Goal: Communication & Community: Answer question/provide support

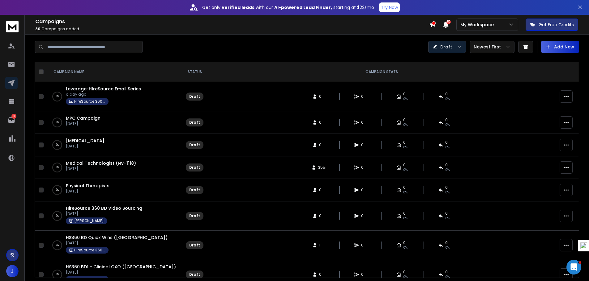
click at [462, 47] on icon "button" at bounding box center [459, 46] width 5 height 5
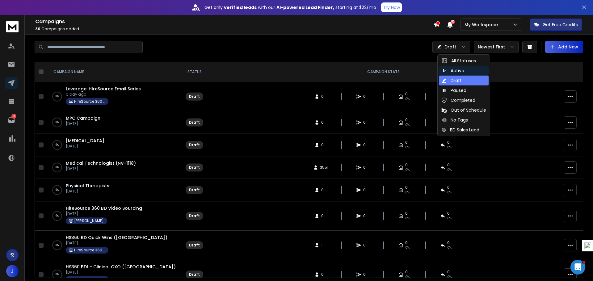
click at [457, 69] on div "Active" at bounding box center [453, 71] width 23 height 6
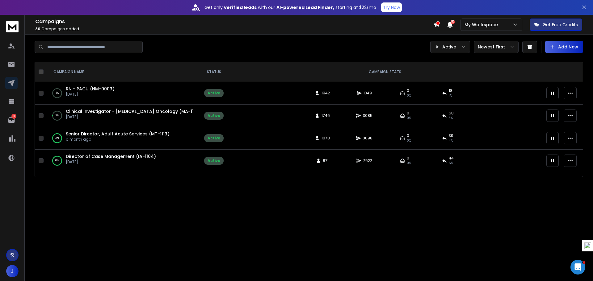
click at [86, 91] on span "RN - PACU (NM-0003)" at bounding box center [90, 89] width 49 height 6
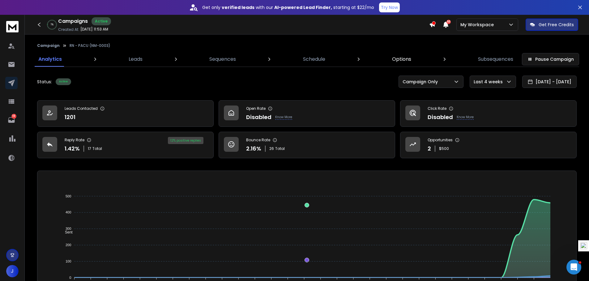
click at [409, 59] on p "Options" at bounding box center [401, 59] width 19 height 7
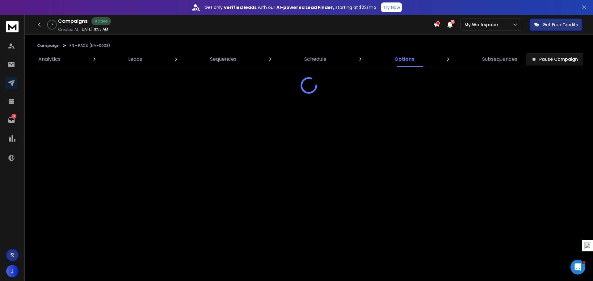
select select "*"
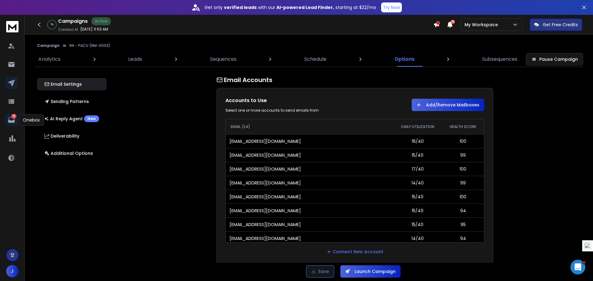
click at [8, 121] on icon at bounding box center [11, 120] width 6 height 6
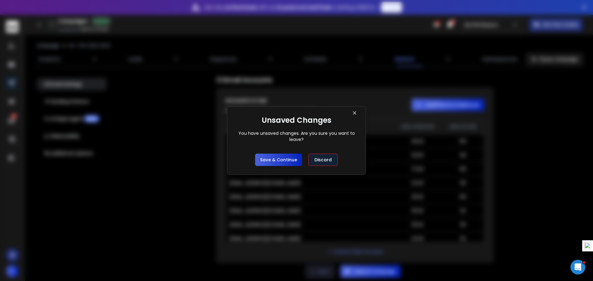
click at [355, 116] on icon at bounding box center [354, 113] width 5 height 5
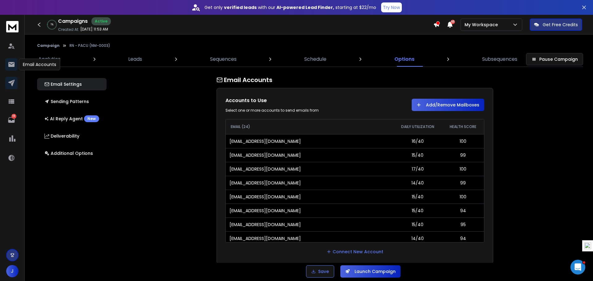
click at [6, 64] on link at bounding box center [11, 64] width 12 height 12
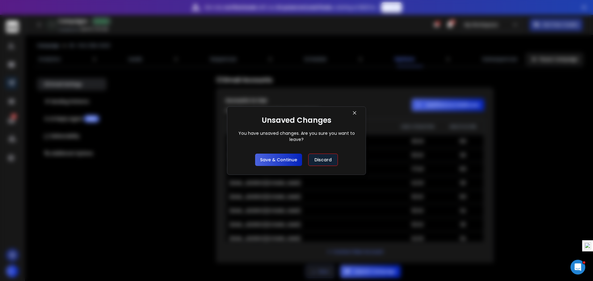
click at [308, 156] on button "Discard" at bounding box center [323, 160] width 30 height 12
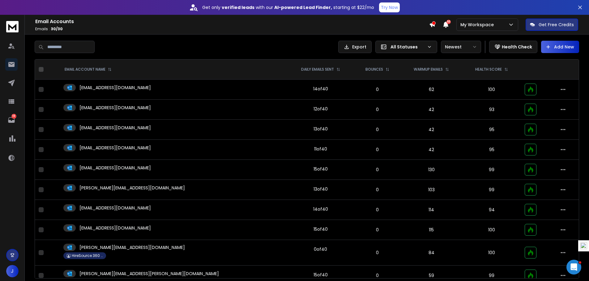
click at [96, 109] on p "[EMAIL_ADDRESS][DOMAIN_NAME]" at bounding box center [114, 108] width 71 height 6
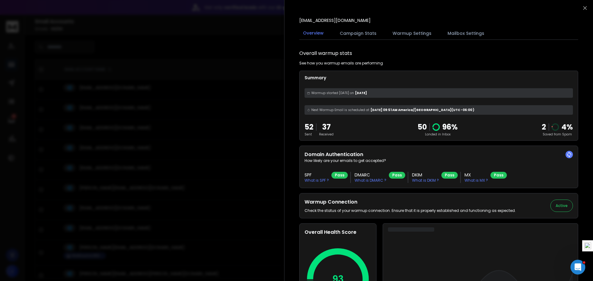
click at [359, 33] on button "Campaign Stats" at bounding box center [358, 34] width 44 height 14
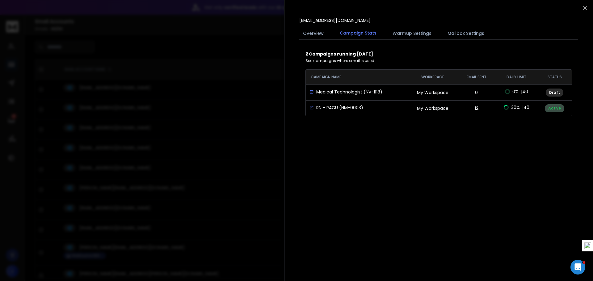
click at [397, 31] on button "Warmup Settings" at bounding box center [412, 34] width 46 height 14
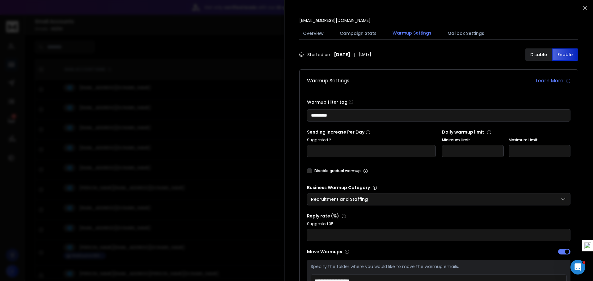
click at [450, 32] on button "Mailbox Settings" at bounding box center [466, 34] width 44 height 14
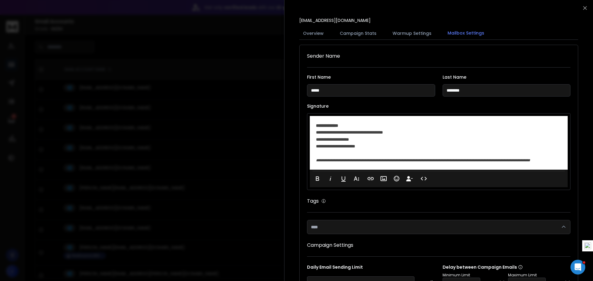
click at [395, 31] on button "Warmup Settings" at bounding box center [412, 34] width 46 height 14
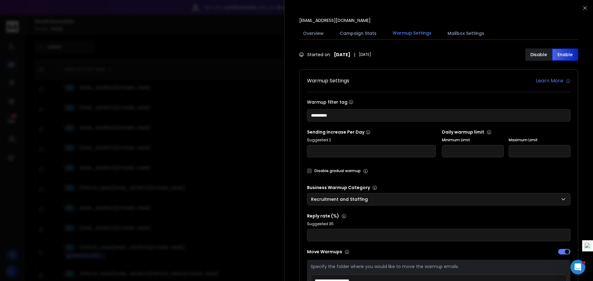
click at [306, 30] on button "Overview" at bounding box center [313, 34] width 28 height 14
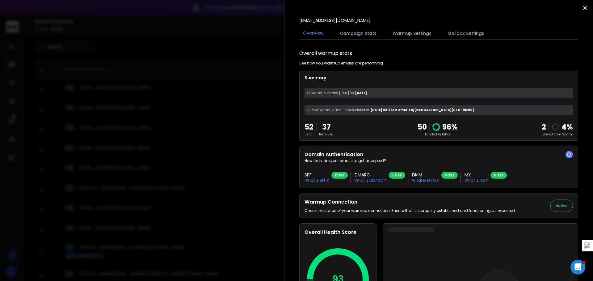
click at [584, 7] on icon "button" at bounding box center [585, 7] width 3 height 3
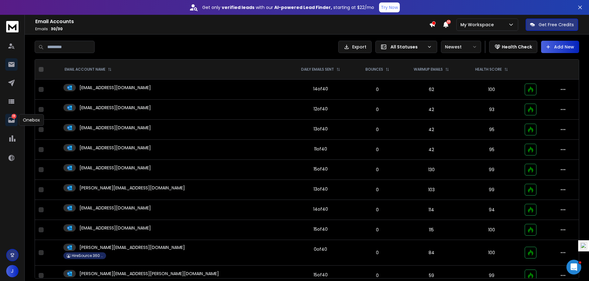
click at [9, 122] on icon at bounding box center [11, 120] width 6 height 6
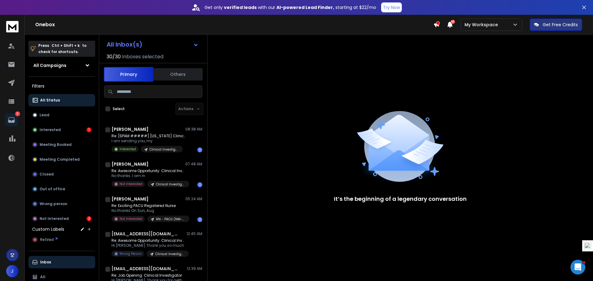
click at [579, 269] on icon "Open Intercom Messenger" at bounding box center [578, 268] width 10 height 10
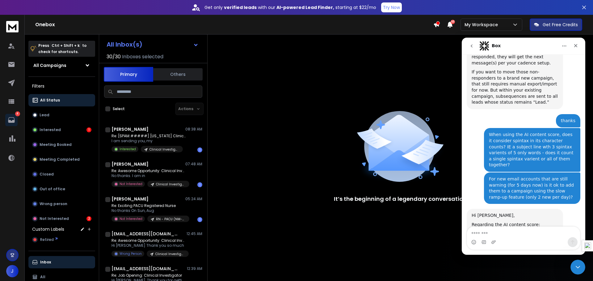
scroll to position [1303, 0]
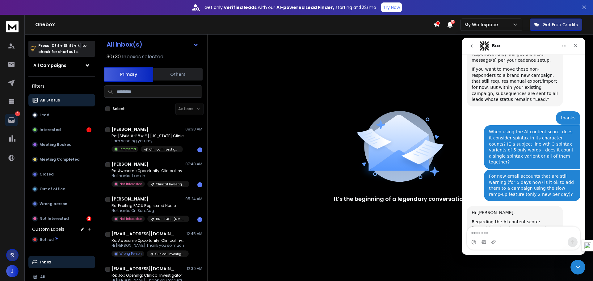
click at [495, 235] on textarea "Message…" at bounding box center [523, 232] width 113 height 11
type textarea "**********"
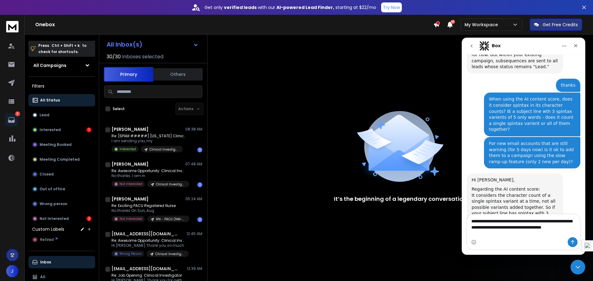
scroll to position [1342, 0]
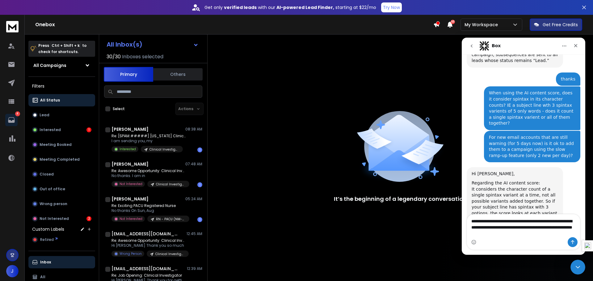
click at [506, 234] on textarea "**********" at bounding box center [523, 226] width 113 height 23
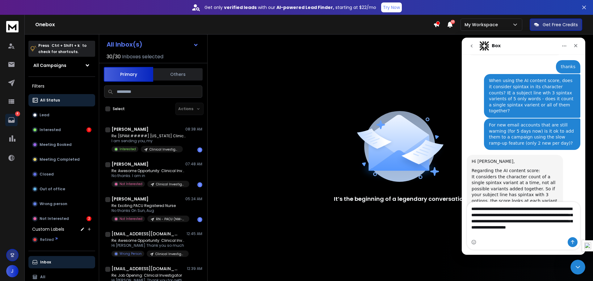
scroll to position [1348, 0]
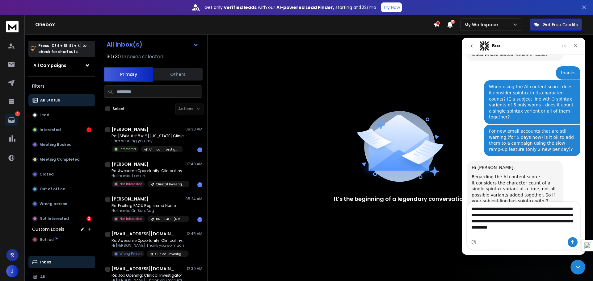
type textarea "**********"
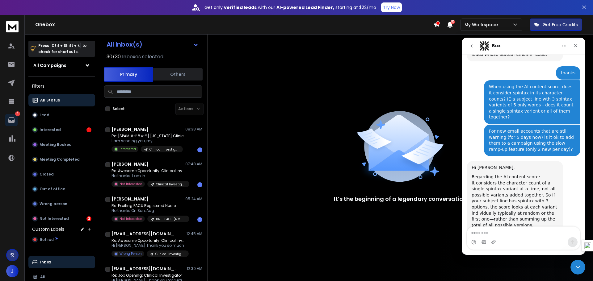
scroll to position [1368, 0]
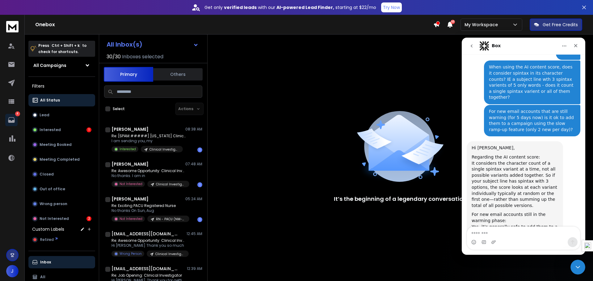
drag, startPoint x: 579, startPoint y: 270, endPoint x: 1137, endPoint y: 526, distance: 613.6
click at [579, 270] on icon "Close Intercom Messenger" at bounding box center [577, 267] width 7 height 7
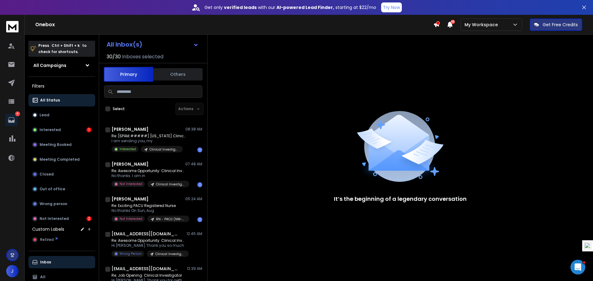
click at [579, 269] on icon "Open Intercom Messenger" at bounding box center [578, 268] width 10 height 10
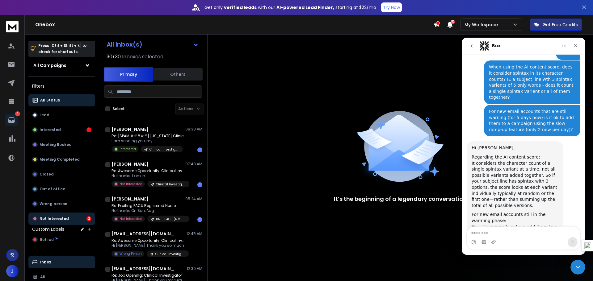
click at [47, 218] on p "Not Interested" at bounding box center [54, 219] width 29 height 5
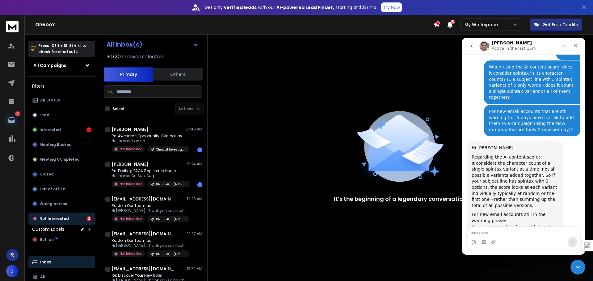
drag, startPoint x: 578, startPoint y: 268, endPoint x: 1104, endPoint y: 520, distance: 583.4
click at [578, 268] on icon "Close Intercom Messenger" at bounding box center [578, 267] width 4 height 2
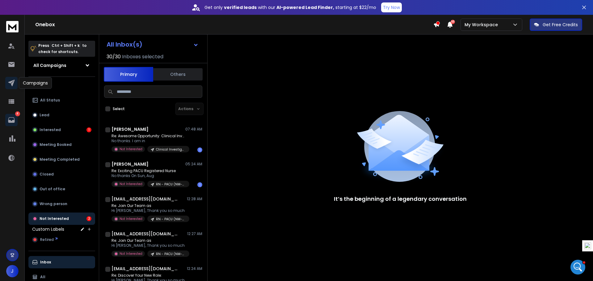
click at [10, 84] on icon at bounding box center [11, 82] width 7 height 7
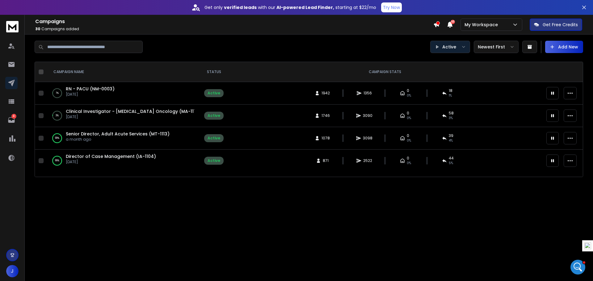
click at [470, 46] on button "Active" at bounding box center [450, 47] width 40 height 12
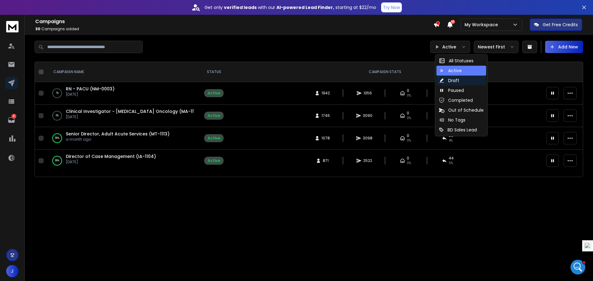
click at [454, 81] on div "Draft" at bounding box center [449, 81] width 20 height 6
